Goal: Task Accomplishment & Management: Manage account settings

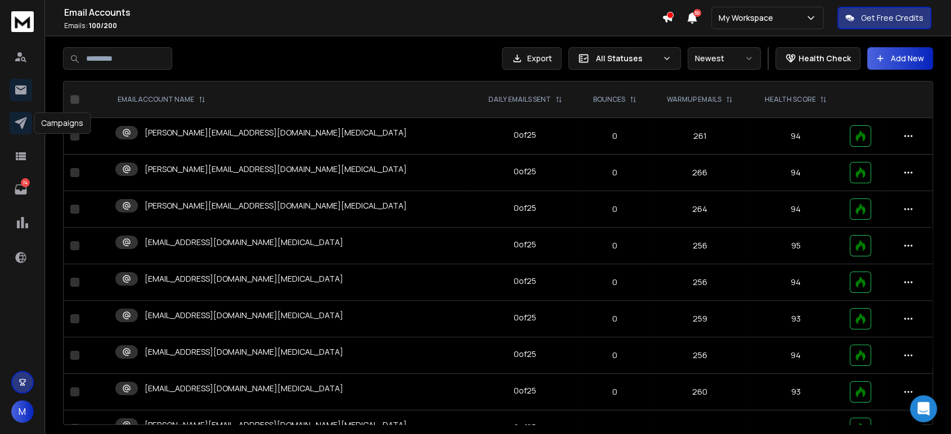
click at [19, 120] on icon at bounding box center [21, 123] width 12 height 12
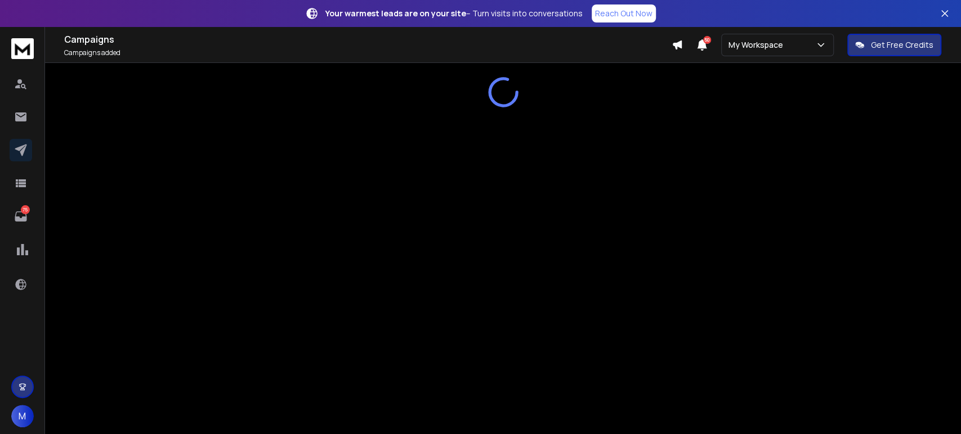
click at [943, 8] on icon at bounding box center [944, 13] width 10 height 10
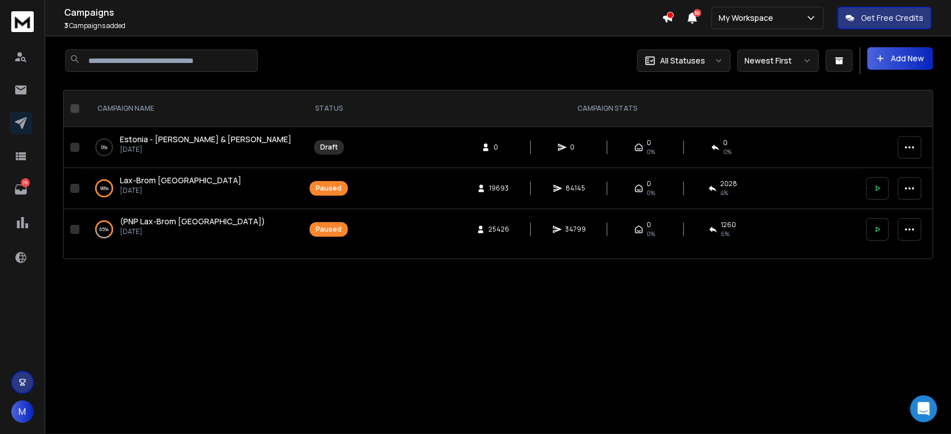
click at [240, 142] on span "Estonia - [PERSON_NAME] & [PERSON_NAME]" at bounding box center [206, 139] width 172 height 11
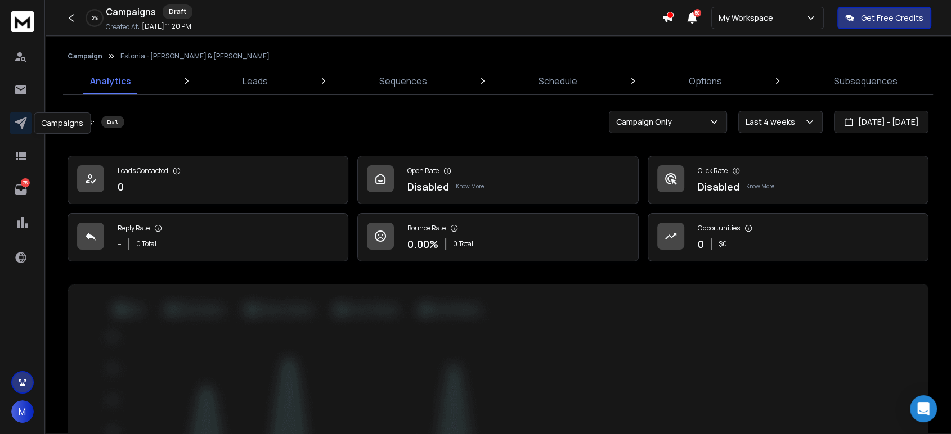
click at [26, 113] on link at bounding box center [21, 123] width 23 height 23
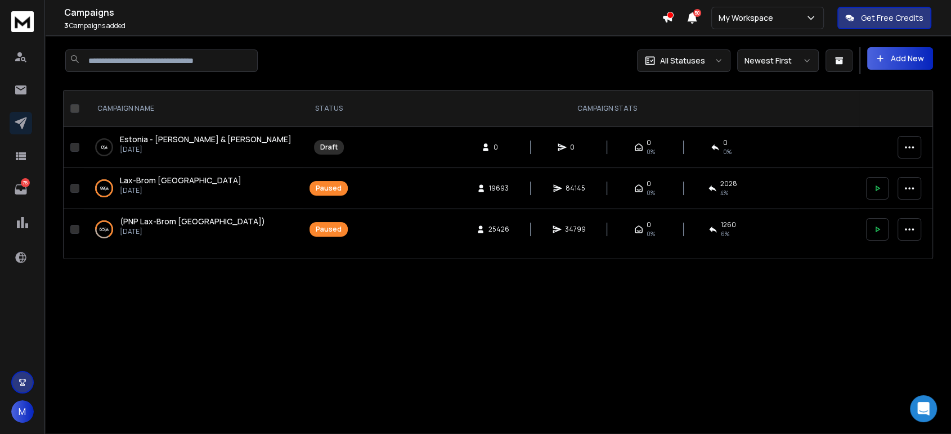
click at [913, 149] on icon "button" at bounding box center [909, 147] width 11 height 11
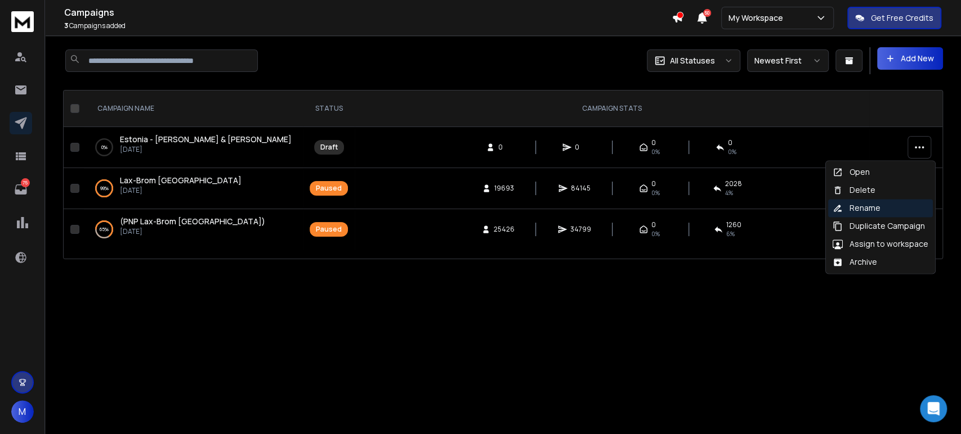
click at [891, 205] on div "Rename" at bounding box center [880, 208] width 105 height 18
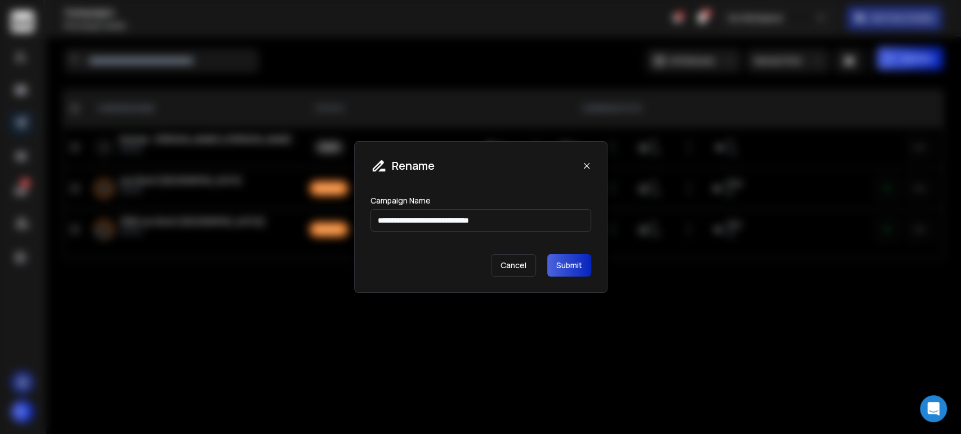
click at [431, 230] on input "**********" at bounding box center [480, 220] width 221 height 23
paste input "text"
type input "**********"
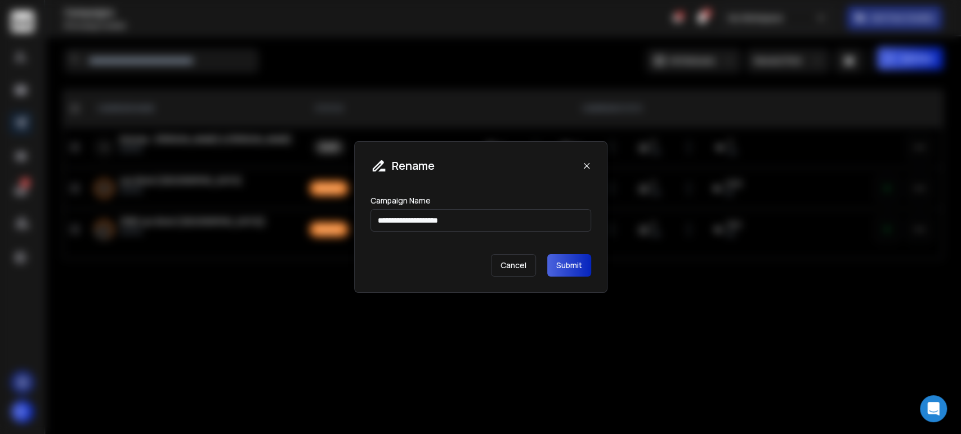
click at [558, 267] on button "Submit" at bounding box center [569, 265] width 44 height 23
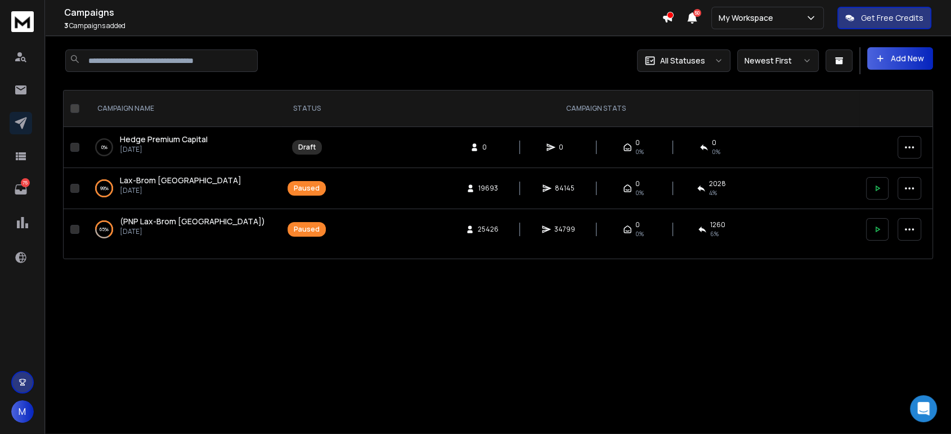
click at [364, 138] on div "0 0 0 0% 0 0%" at bounding box center [595, 147] width 513 height 18
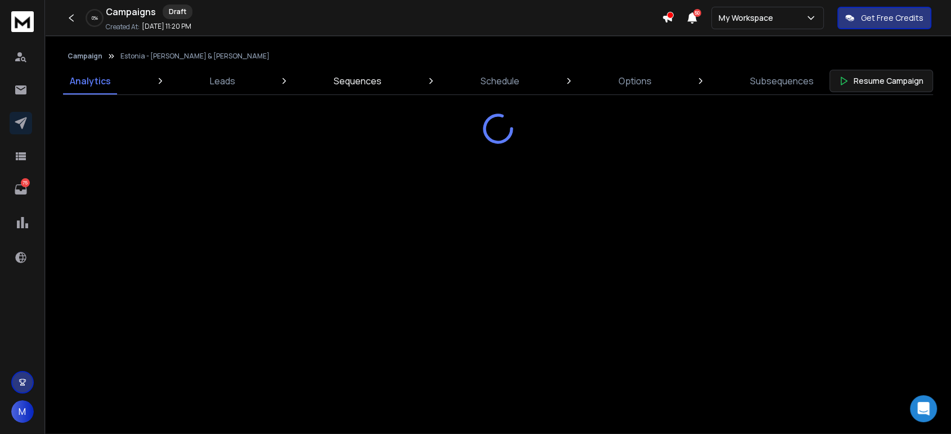
click at [364, 80] on div "Analytics Leads Sequences Schedule Options Subsequences" at bounding box center [442, 81] width 758 height 27
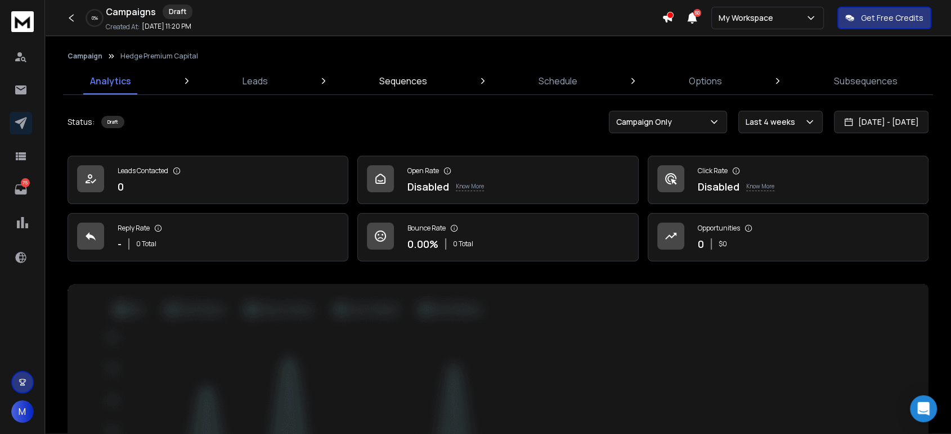
click at [395, 80] on p "Sequences" at bounding box center [403, 81] width 48 height 14
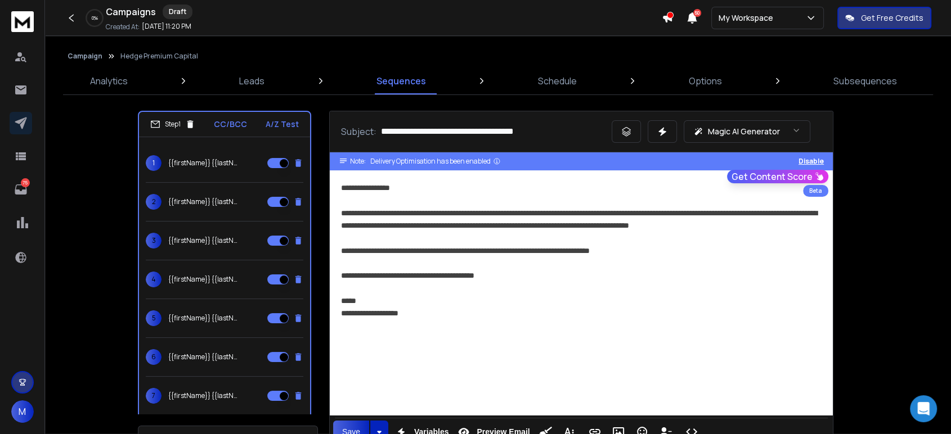
click at [198, 308] on div "5 {{firstName}} {{lastName}}, {{Subject}}" at bounding box center [225, 318] width 158 height 39
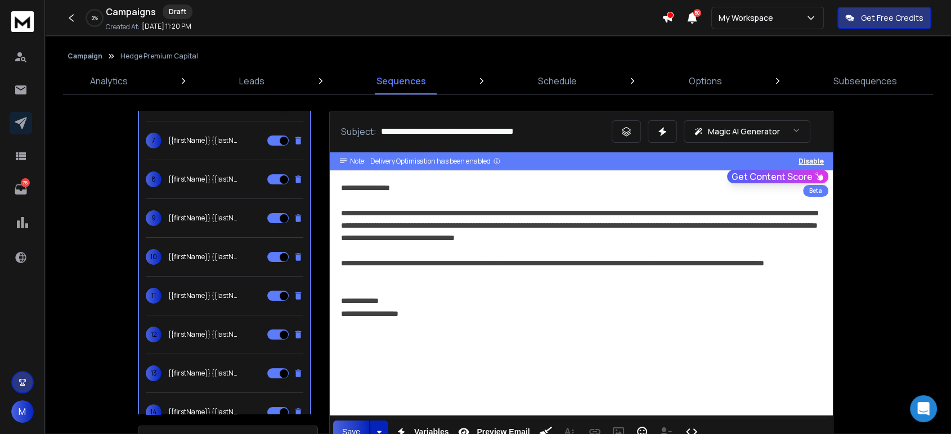
scroll to position [312, 0]
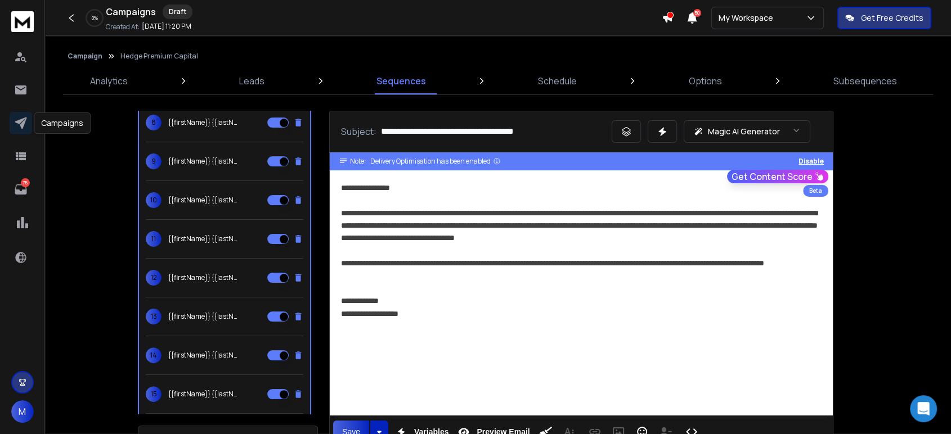
click at [24, 127] on icon at bounding box center [21, 123] width 14 height 14
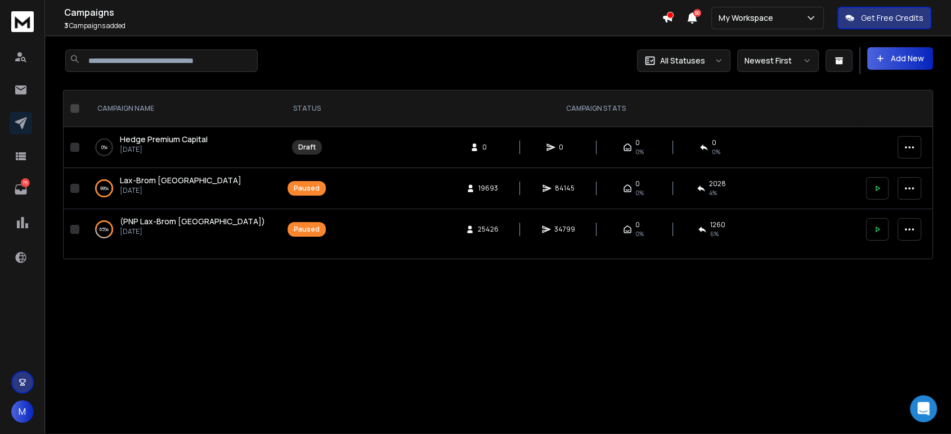
click at [247, 226] on div "65 % (PNP Lax-Brom [GEOGRAPHIC_DATA]) [DATE]" at bounding box center [182, 229] width 174 height 27
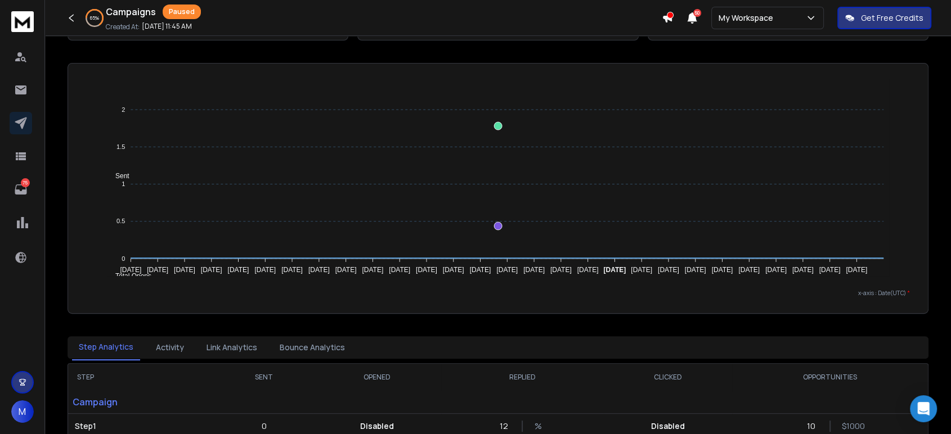
scroll to position [146, 0]
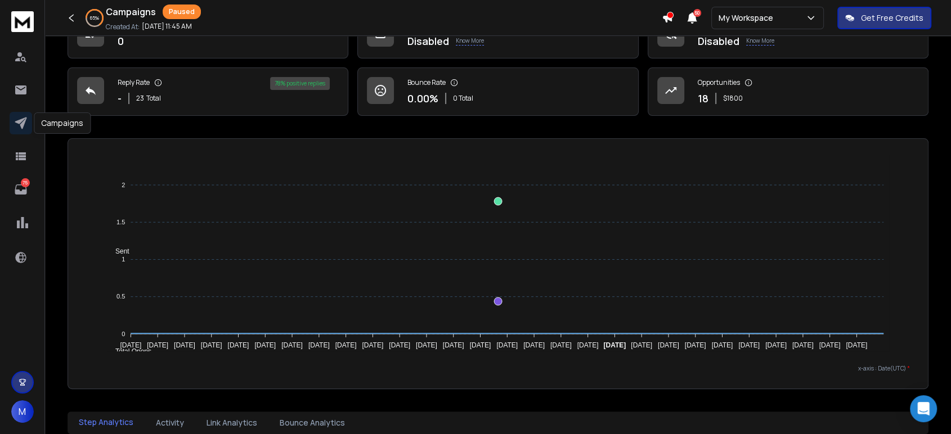
click at [10, 123] on link at bounding box center [21, 123] width 23 height 23
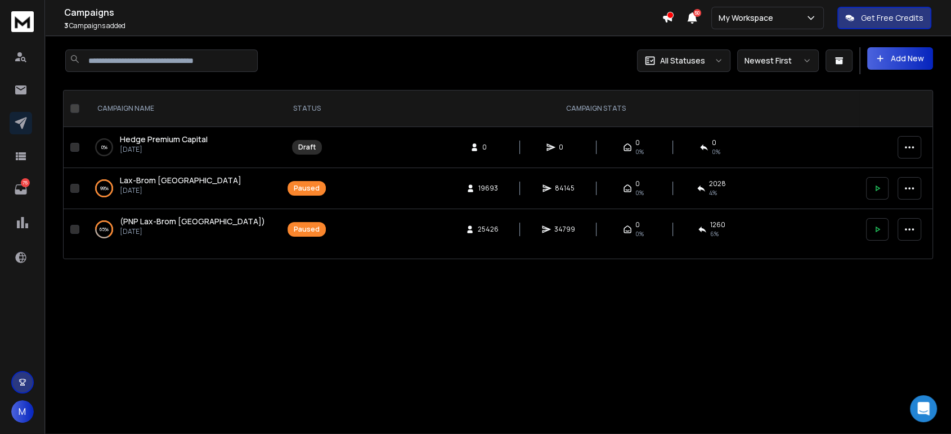
click at [217, 149] on div "0 % Hedge Premium Capital [DATE]" at bounding box center [182, 147] width 174 height 27
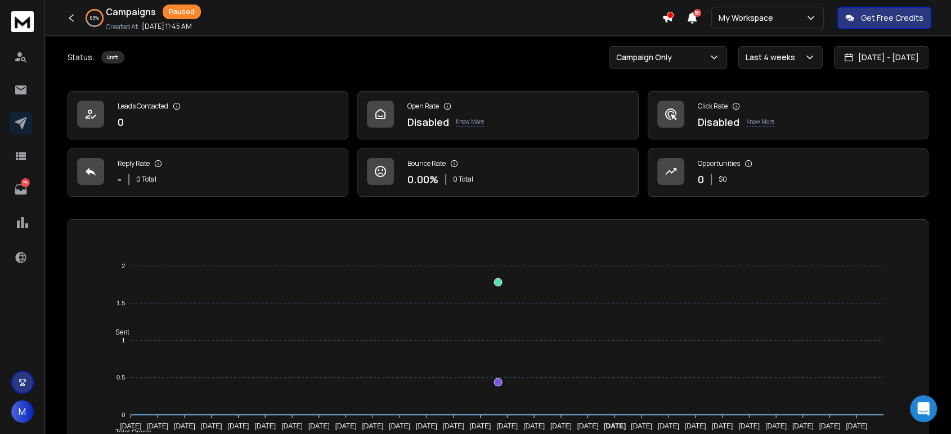
scroll to position [43, 0]
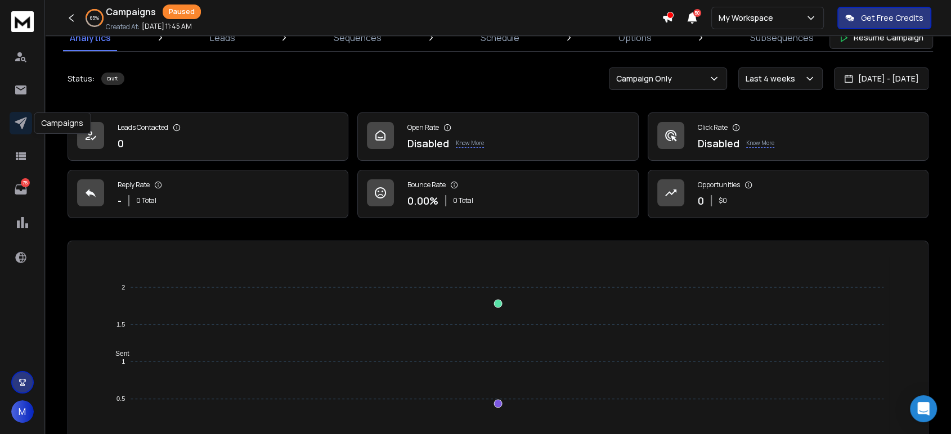
click at [22, 127] on icon at bounding box center [21, 123] width 12 height 12
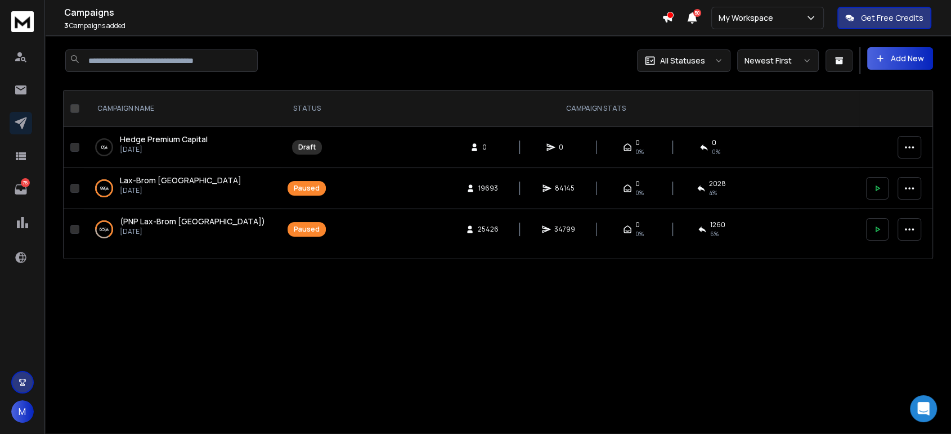
click at [915, 226] on button "button" at bounding box center [910, 229] width 24 height 23
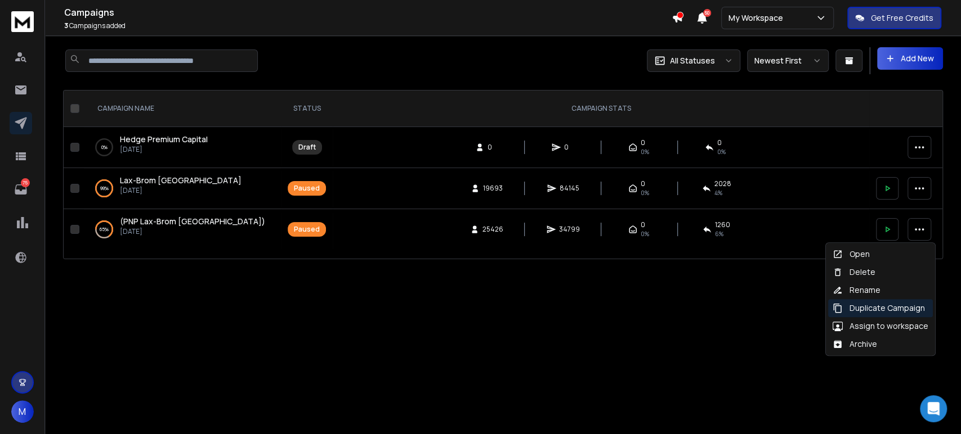
click at [897, 314] on div "Duplicate Campaign" at bounding box center [880, 308] width 105 height 18
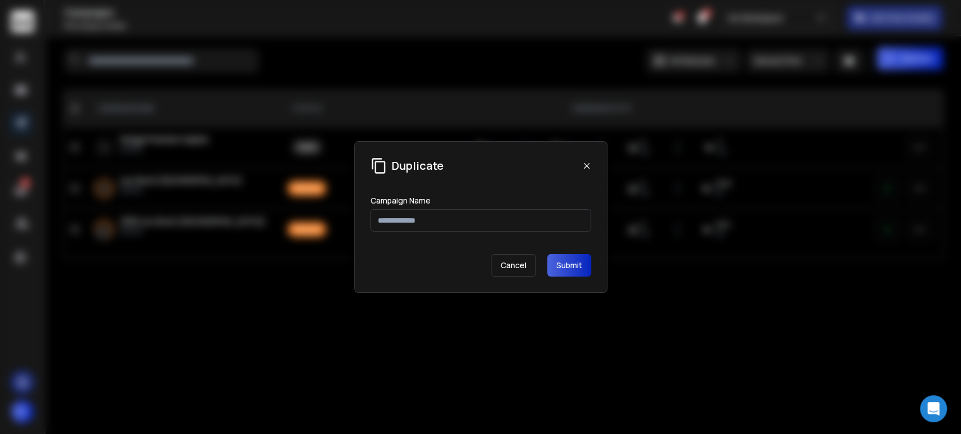
click at [388, 218] on input "text" at bounding box center [480, 220] width 221 height 23
paste input "**********"
type input "**********"
click at [564, 265] on button "Submit" at bounding box center [569, 265] width 44 height 23
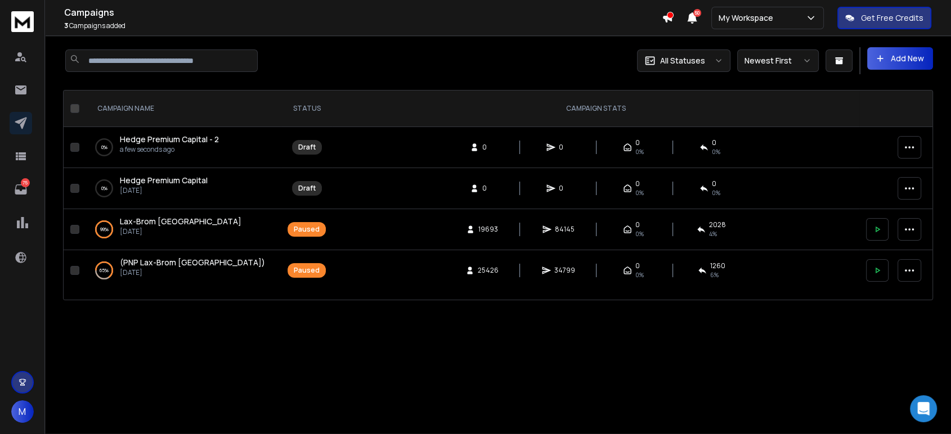
click at [906, 189] on icon "button" at bounding box center [909, 188] width 9 height 2
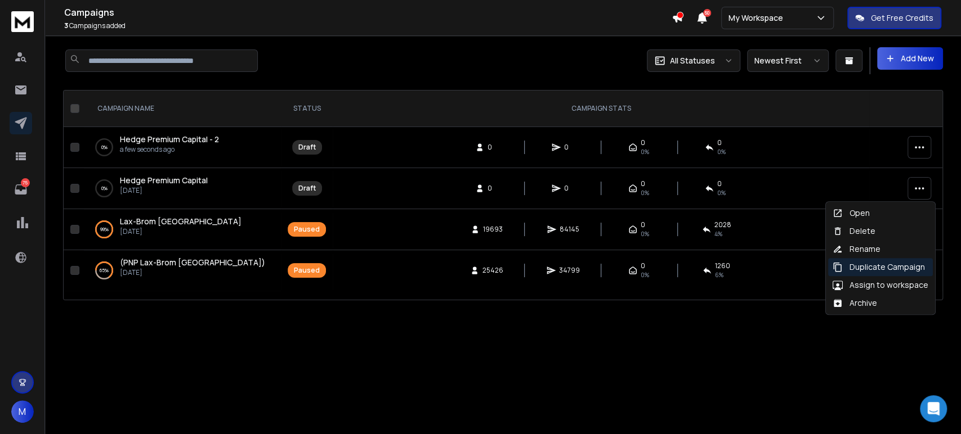
click at [891, 265] on div "Duplicate Campaign" at bounding box center [878, 267] width 92 height 11
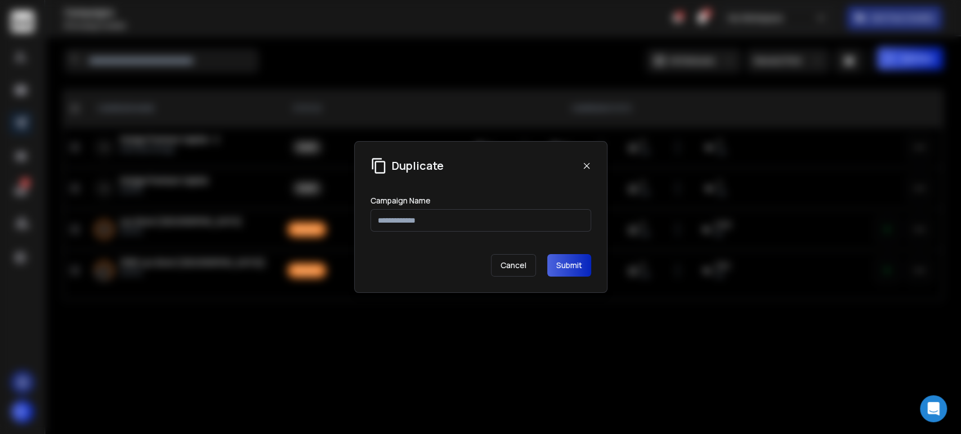
click at [382, 218] on input "text" at bounding box center [480, 220] width 221 height 23
paste input "**********"
type input "**********"
click at [487, 159] on div "Duplicate" at bounding box center [480, 166] width 221 height 17
click at [561, 265] on button "Submit" at bounding box center [569, 265] width 44 height 23
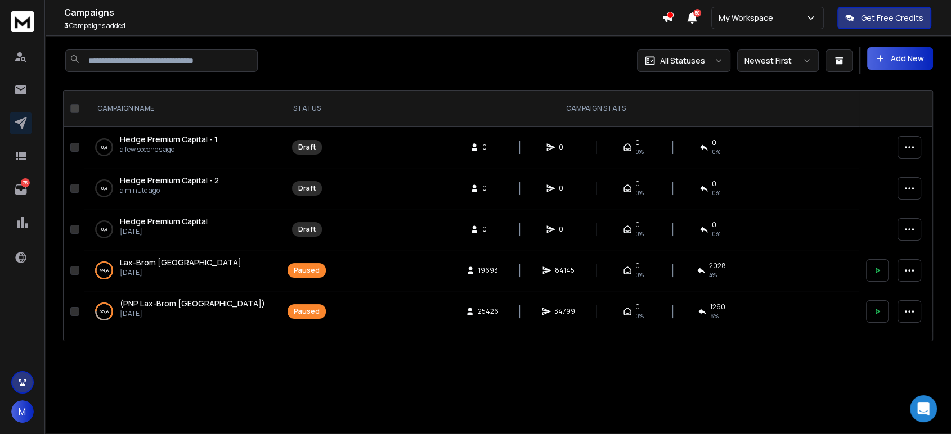
click at [399, 147] on div "0 0 0 0% 0 0%" at bounding box center [595, 147] width 513 height 18
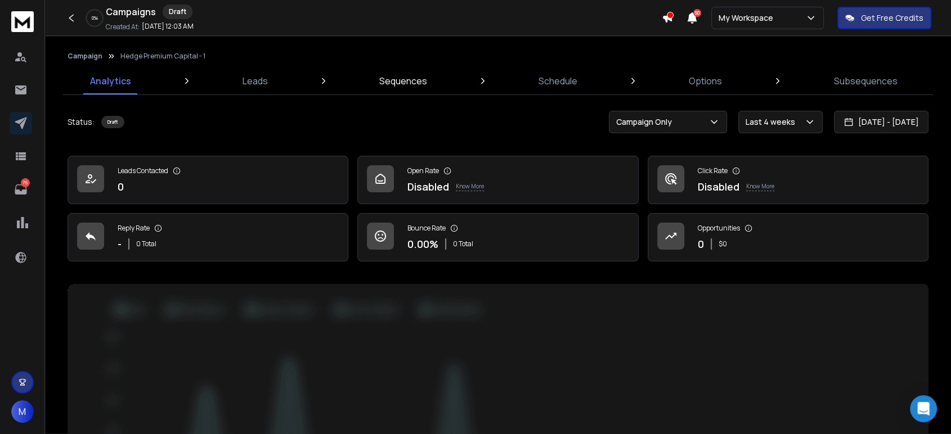
click at [406, 84] on p "Sequences" at bounding box center [403, 81] width 48 height 14
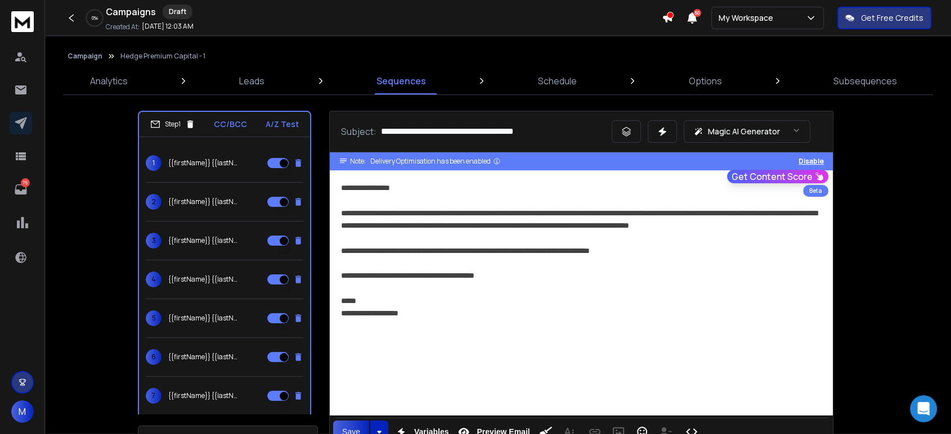
scroll to position [30, 0]
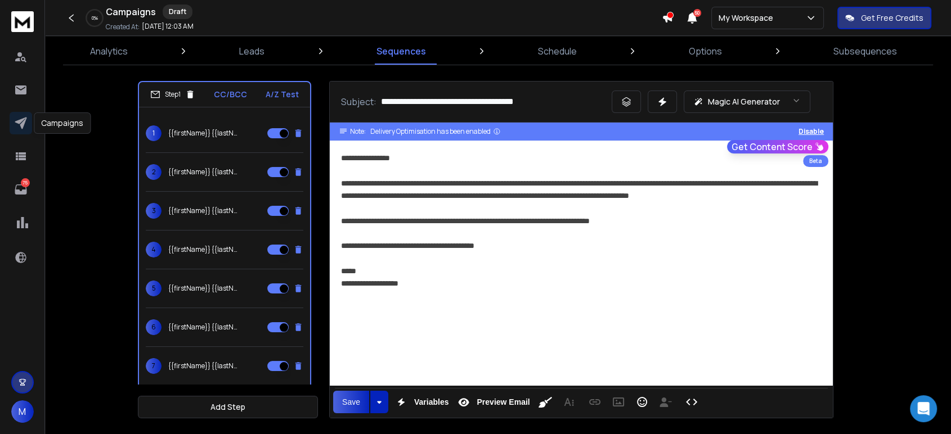
click at [14, 125] on icon at bounding box center [21, 123] width 14 height 14
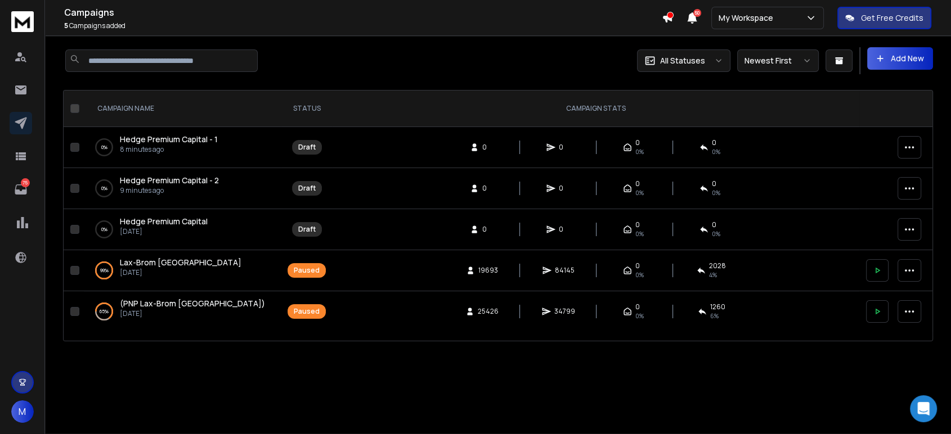
click at [200, 186] on p "9 minutes ago" at bounding box center [169, 190] width 99 height 9
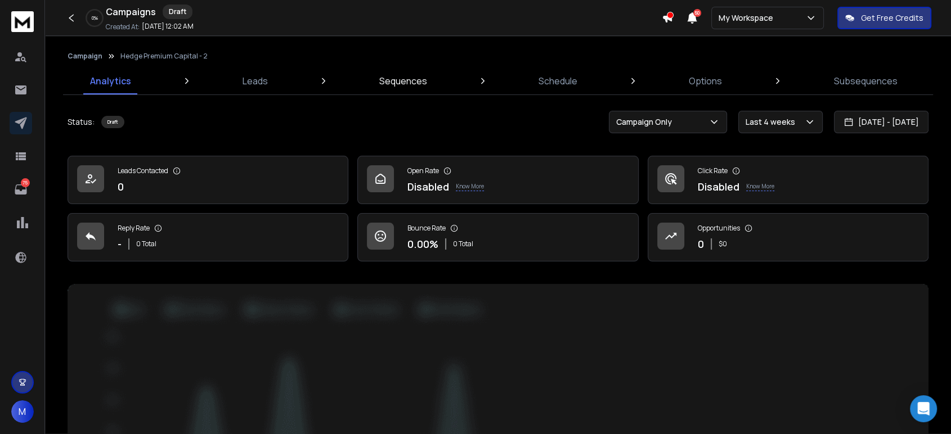
click at [397, 78] on p "Sequences" at bounding box center [403, 81] width 48 height 14
